Goal: Navigation & Orientation: Find specific page/section

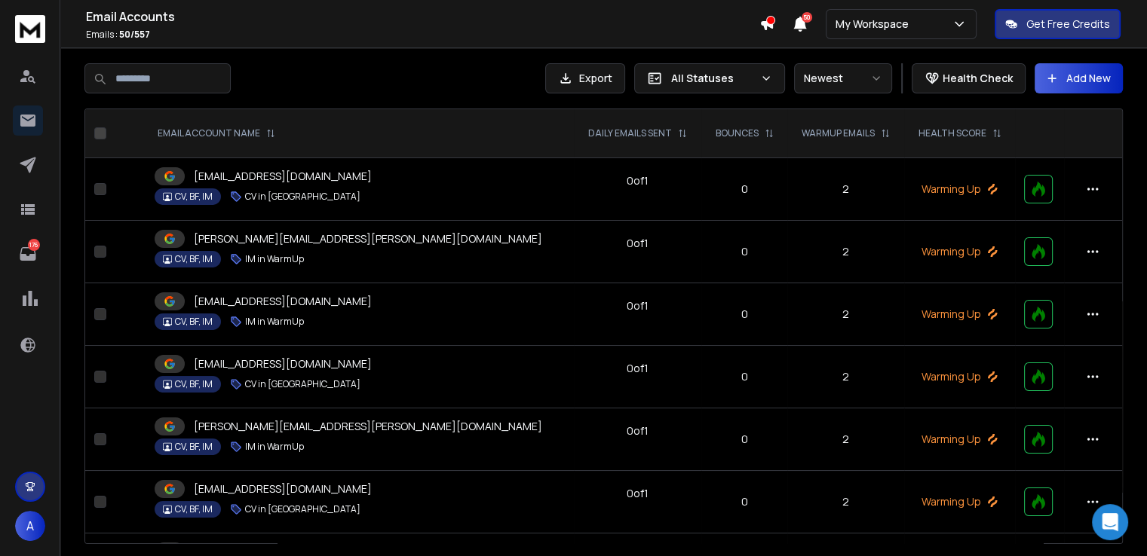
click at [45, 251] on div "176" at bounding box center [30, 256] width 35 height 35
click at [33, 254] on icon at bounding box center [28, 254] width 18 height 18
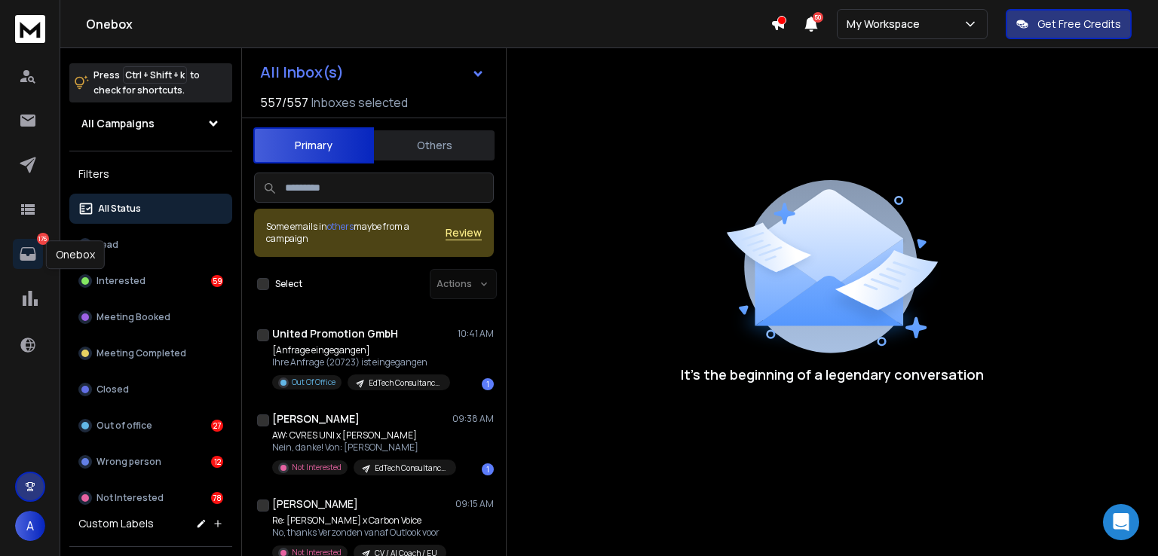
drag, startPoint x: 896, startPoint y: 22, endPoint x: 889, endPoint y: 40, distance: 19.3
click at [895, 22] on p "My Workspace" at bounding box center [886, 24] width 79 height 15
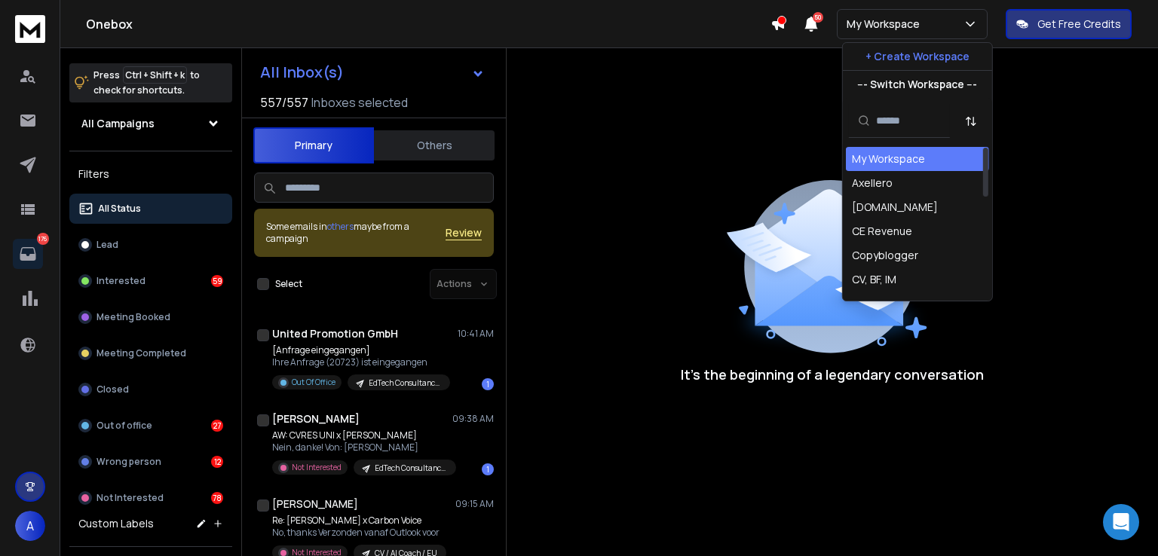
click at [905, 162] on div "My Workspace" at bounding box center [888, 159] width 73 height 15
